Goal: Navigation & Orientation: Find specific page/section

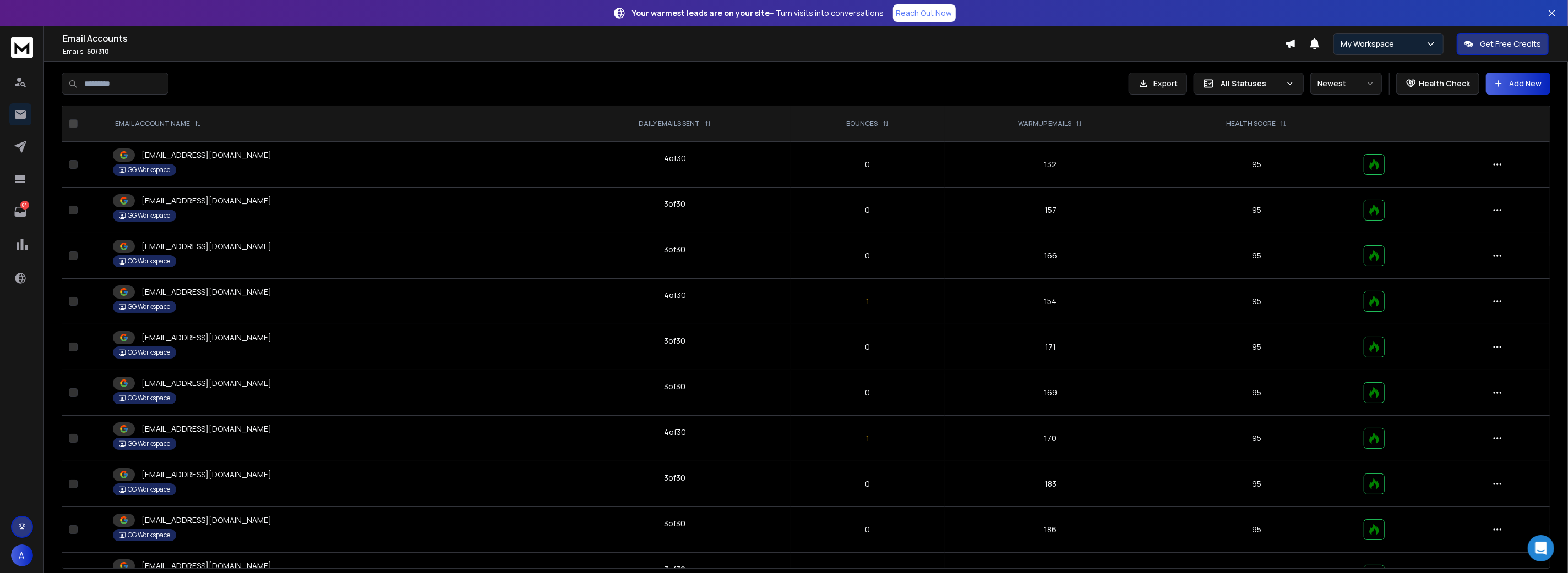
click at [1417, 46] on div "My Workspace" at bounding box center [1388, 44] width 96 height 11
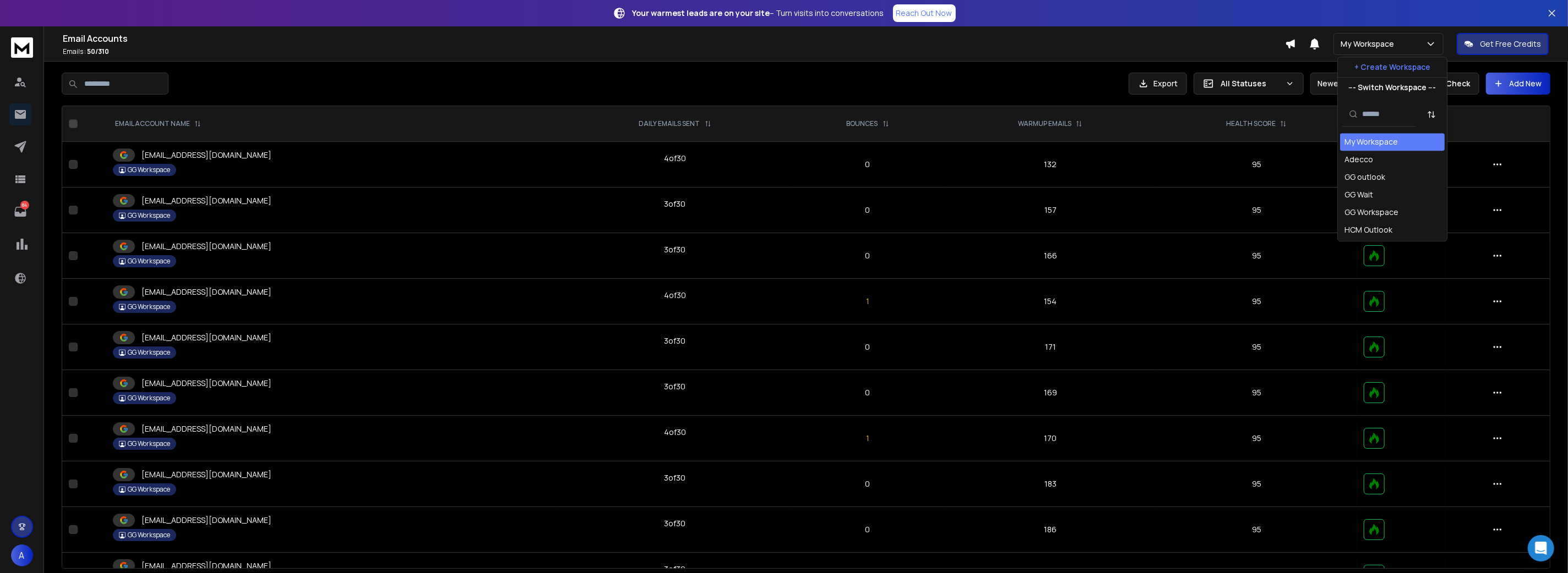
click at [1171, 17] on div "Your warmest leads are on your site – Turn visits into conversations Reach Out …" at bounding box center [784, 13] width 1568 height 26
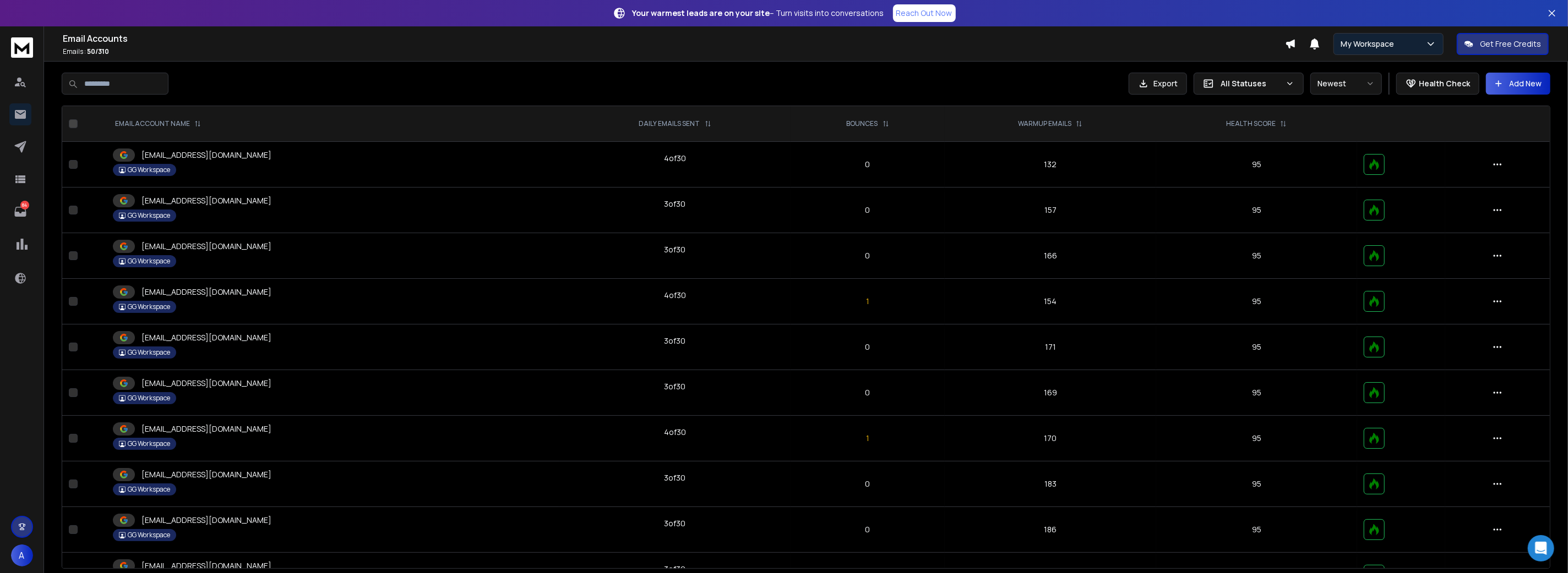
click at [1409, 41] on div "My Workspace" at bounding box center [1388, 44] width 96 height 11
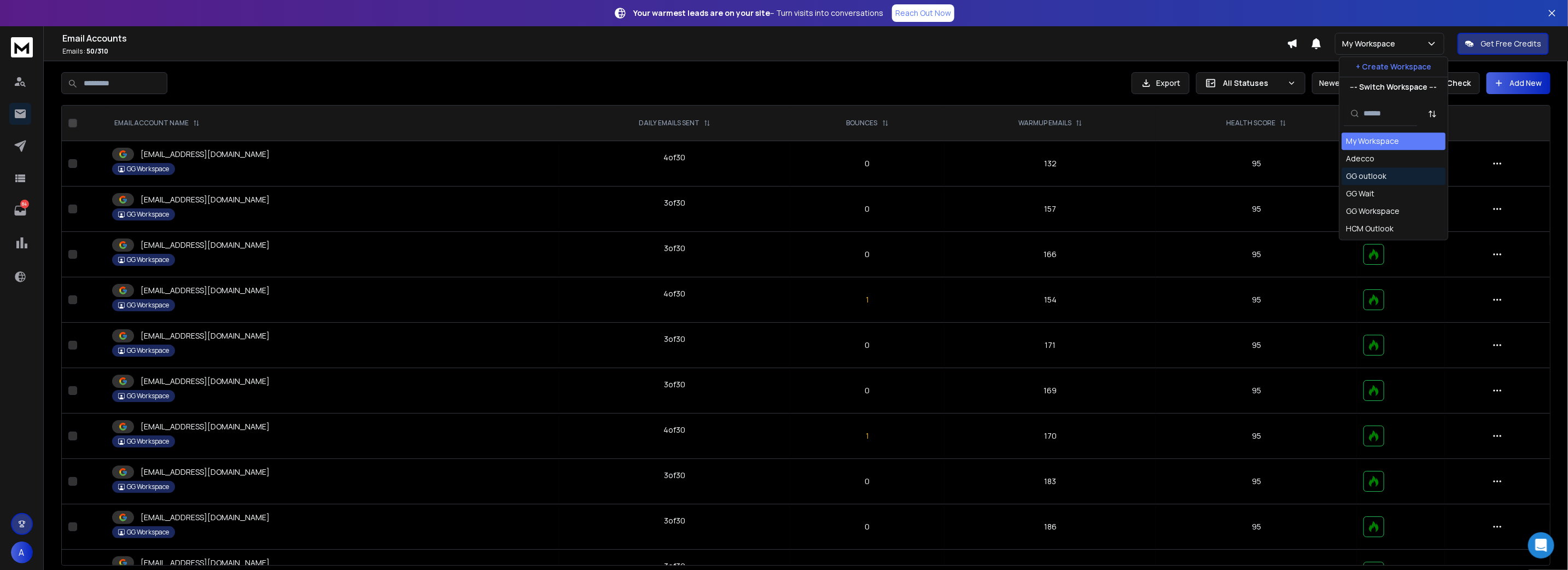
click at [1370, 175] on div "GG outlook" at bounding box center [1366, 176] width 40 height 11
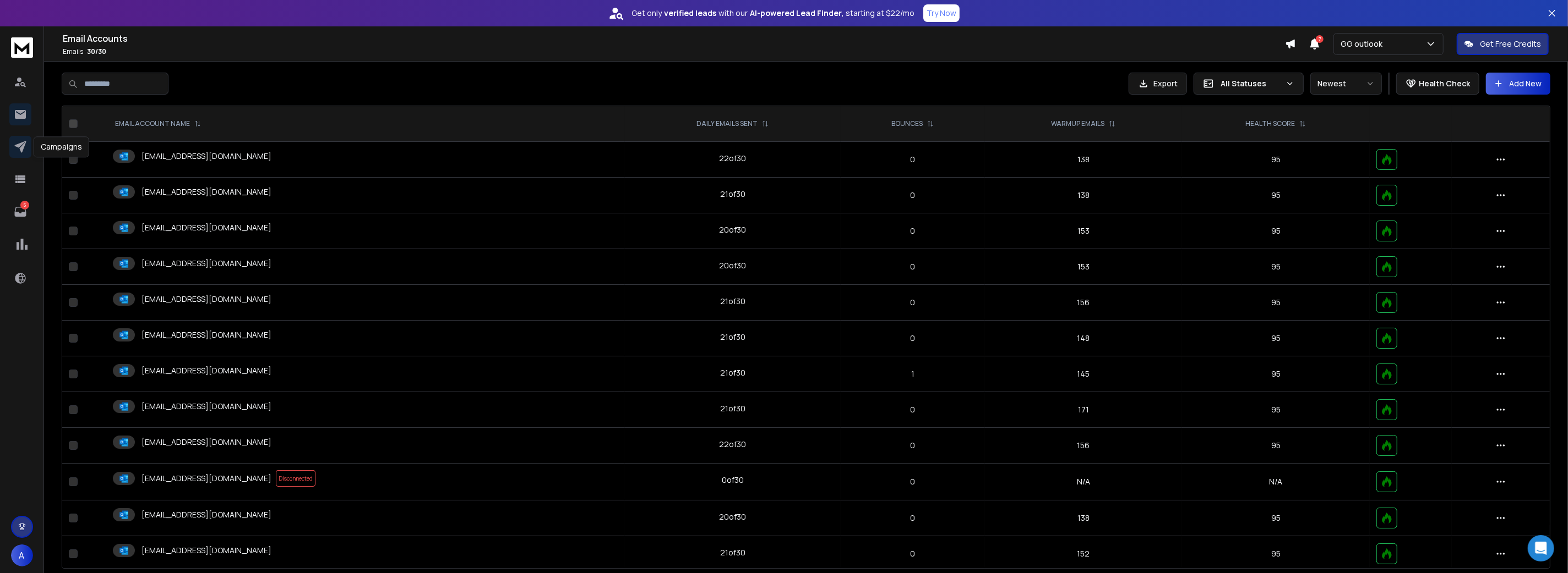
click at [22, 142] on icon at bounding box center [20, 146] width 12 height 12
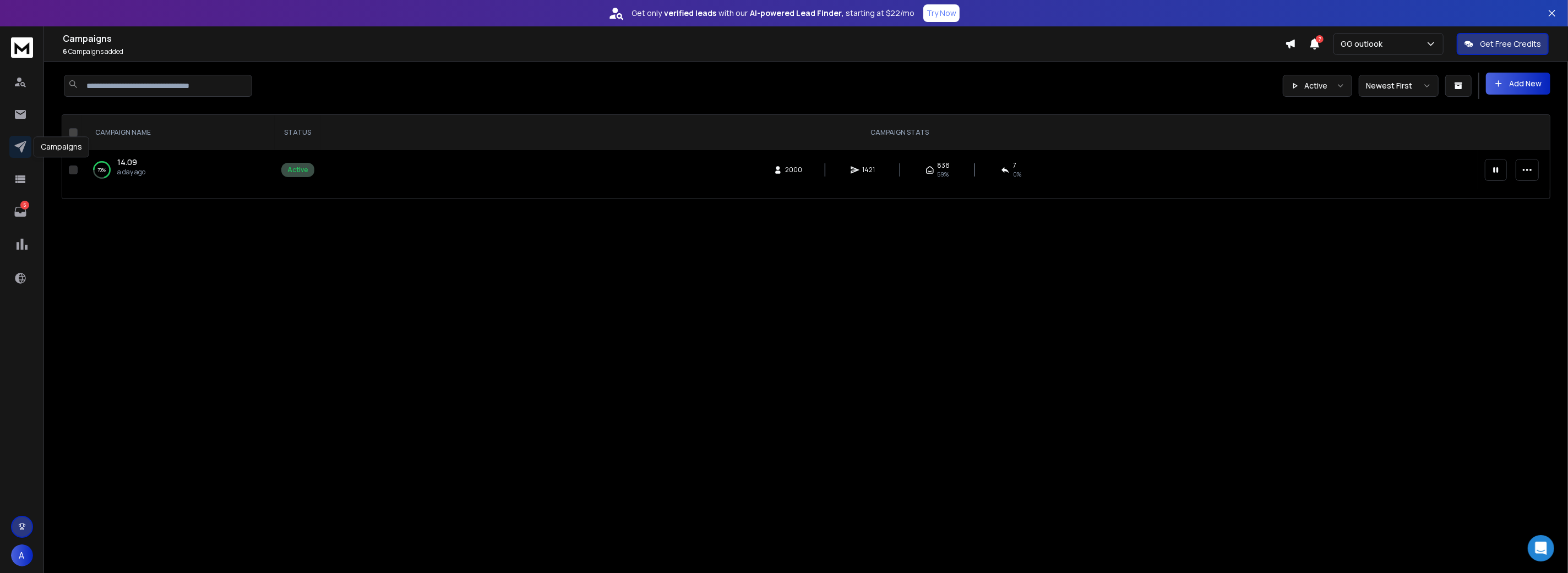
click at [28, 152] on link at bounding box center [20, 147] width 22 height 22
